Goal: Communication & Community: Answer question/provide support

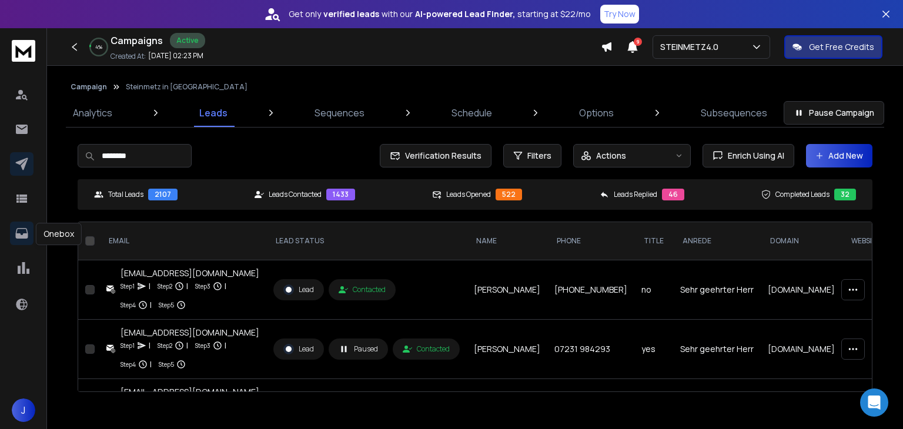
click at [25, 238] on icon at bounding box center [21, 233] width 12 height 11
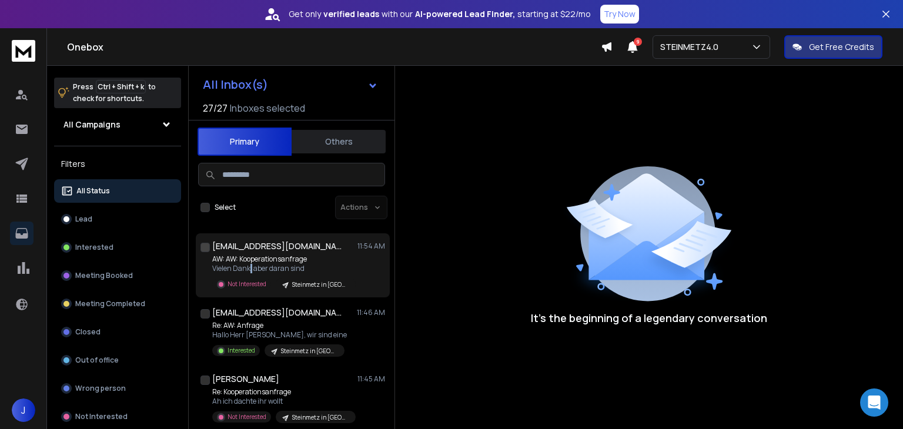
drag, startPoint x: 276, startPoint y: 269, endPoint x: 251, endPoint y: 265, distance: 25.6
click at [251, 265] on p "Vielen Dank, aber daran sind" at bounding box center [282, 268] width 141 height 9
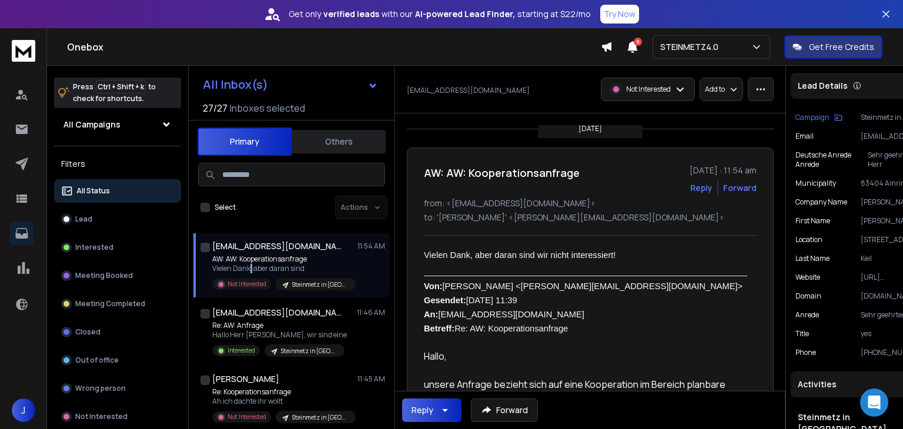
scroll to position [71, 0]
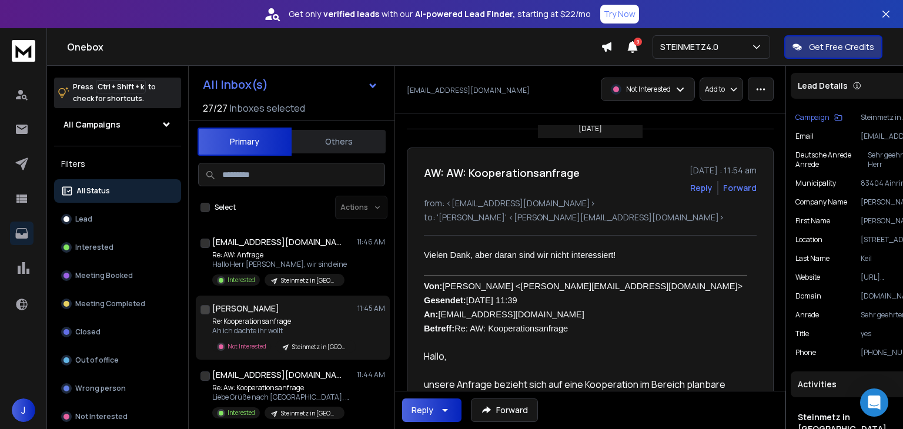
click at [285, 331] on p "Ah ich dachte ihr wollt" at bounding box center [282, 330] width 141 height 9
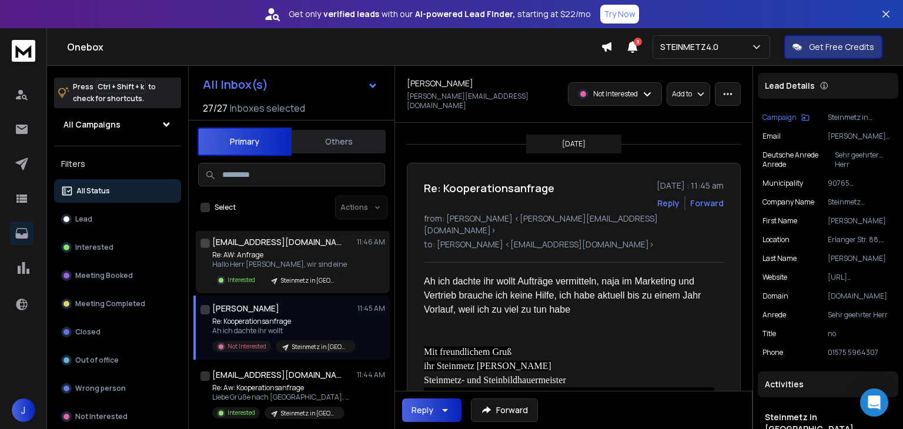
scroll to position [0, 0]
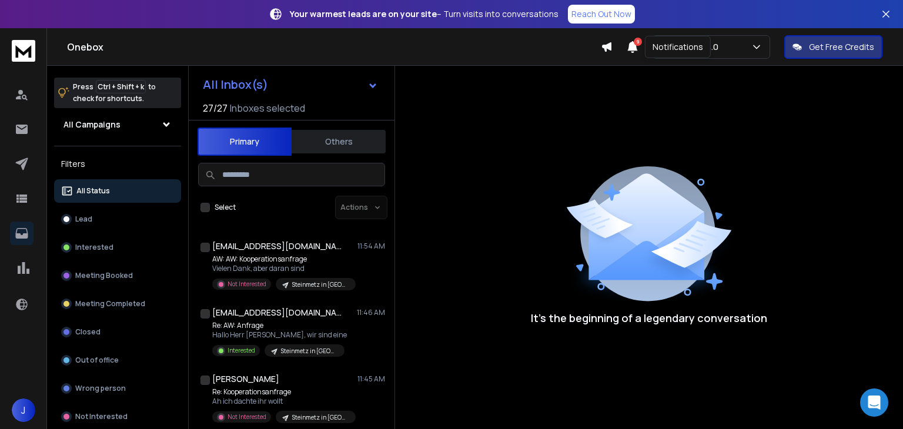
click at [635, 46] on icon at bounding box center [633, 47] width 11 height 12
